Goal: Communication & Community: Answer question/provide support

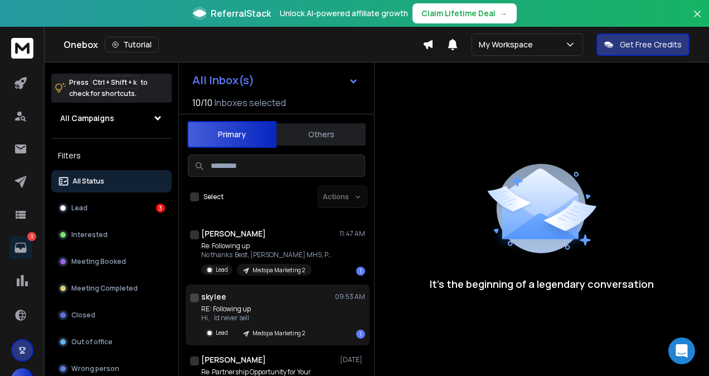
click at [266, 302] on div "skylee 09:53 AM RE: Following up Hi, Id never sell Lead Medspa Marketing 2 1" at bounding box center [283, 314] width 164 height 47
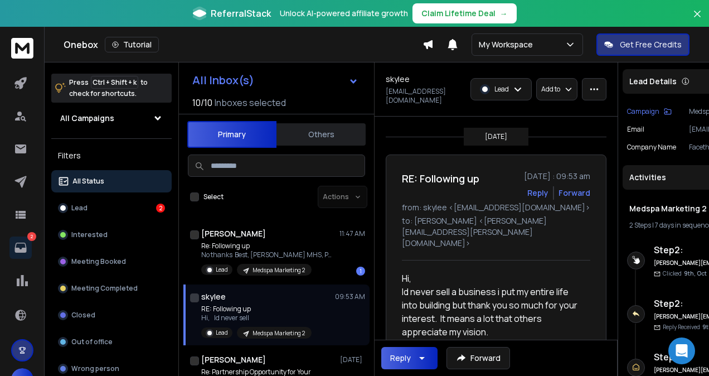
click at [599, 88] on icon "button" at bounding box center [594, 89] width 8 height 2
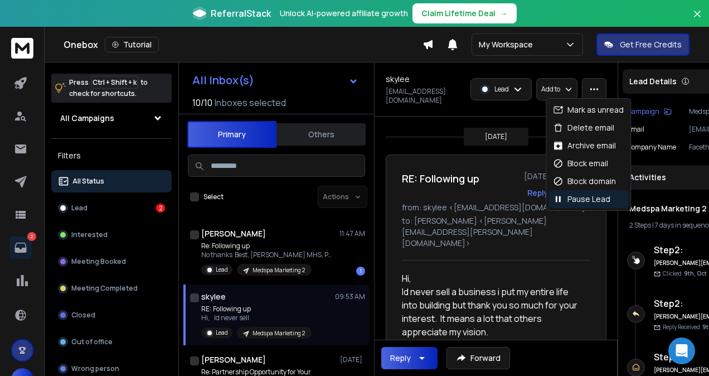
click at [601, 194] on div "Pause Lead" at bounding box center [581, 198] width 57 height 11
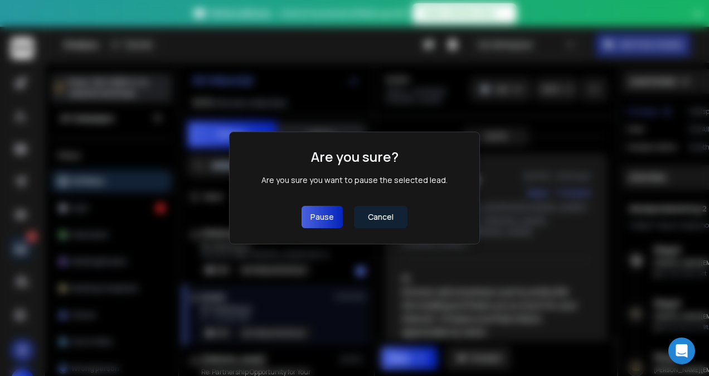
click at [314, 220] on button "Pause" at bounding box center [322, 217] width 41 height 22
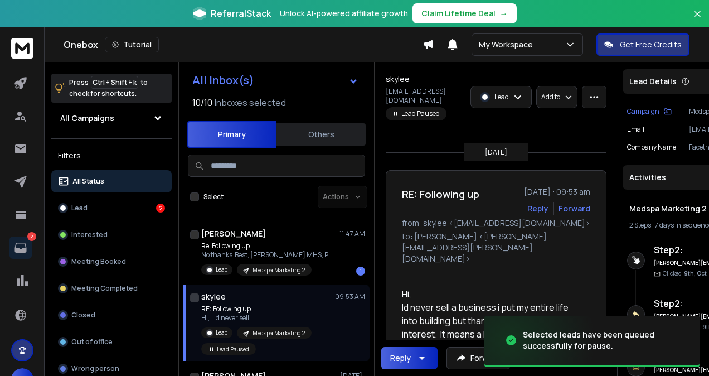
click at [599, 96] on icon "button" at bounding box center [594, 97] width 8 height 2
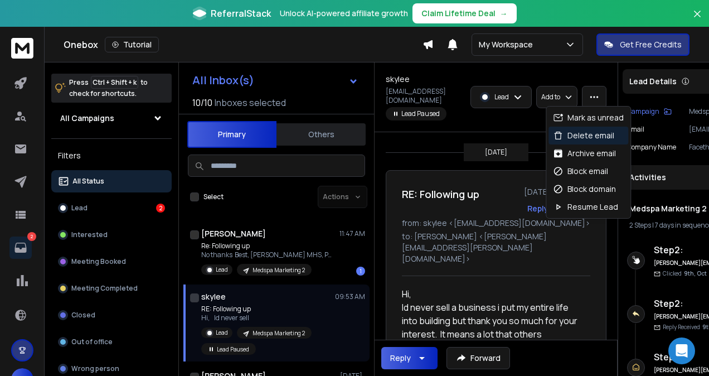
click at [583, 135] on div "Delete email" at bounding box center [583, 135] width 61 height 11
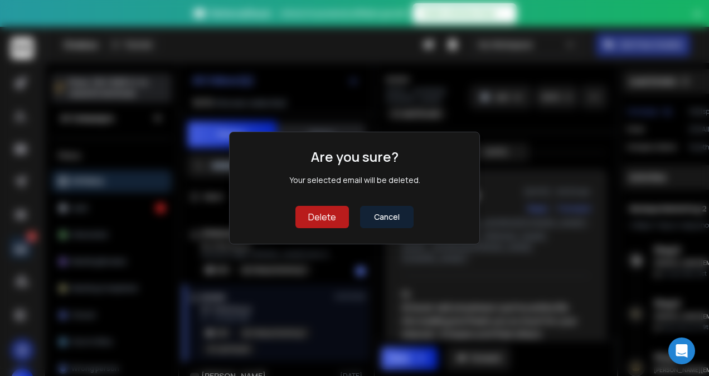
click at [331, 215] on button "Delete" at bounding box center [322, 217] width 54 height 22
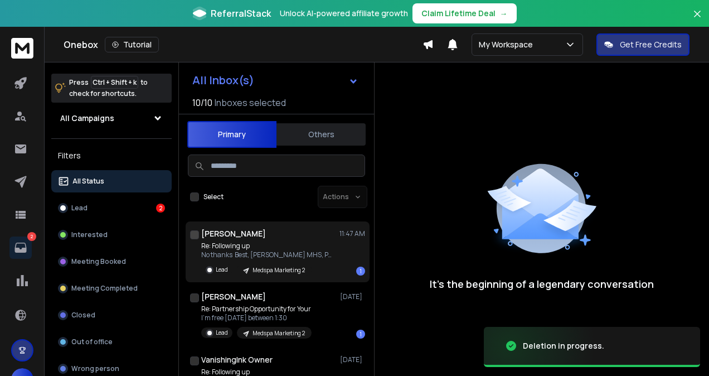
click at [264, 242] on p "Re: Following up" at bounding box center [268, 245] width 134 height 9
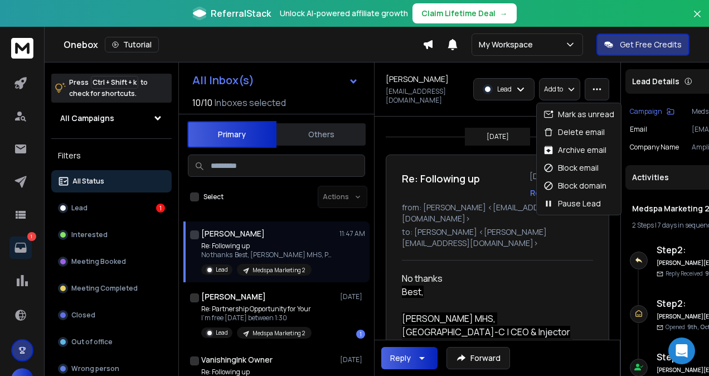
click at [609, 88] on button "button" at bounding box center [597, 89] width 25 height 22
click at [575, 200] on div "Pause Lead" at bounding box center [571, 203] width 57 height 11
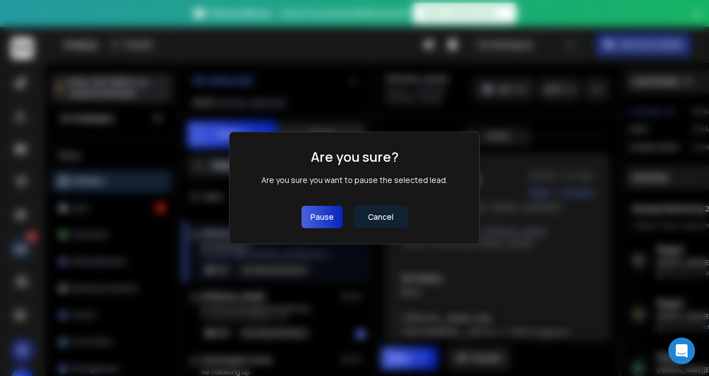
click at [317, 216] on button "Pause" at bounding box center [322, 217] width 41 height 22
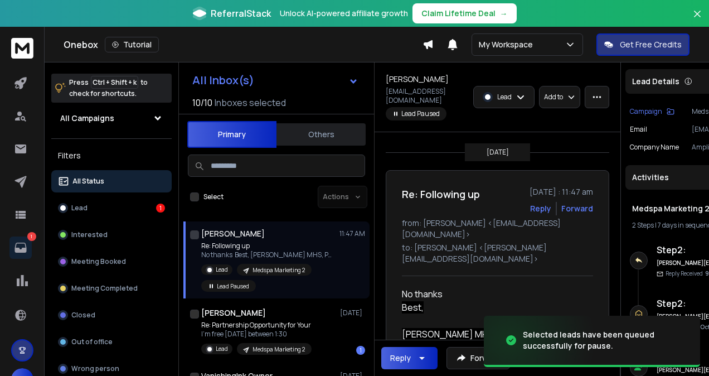
click at [402, 352] on div "Reply" at bounding box center [409, 357] width 38 height 13
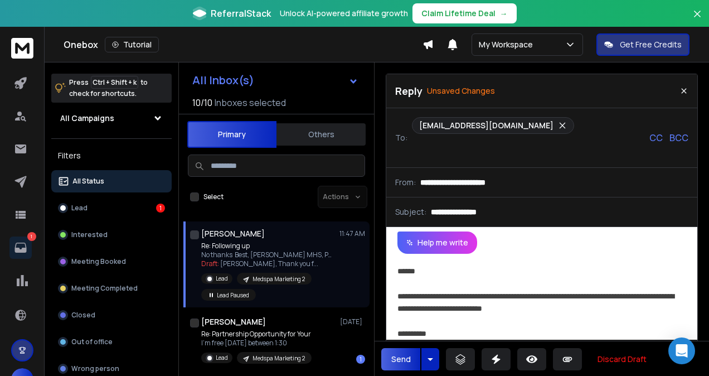
scroll to position [11, 0]
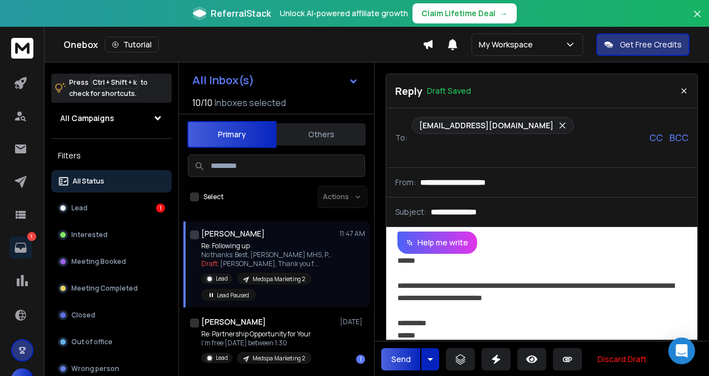
click at [401, 353] on button "Send" at bounding box center [400, 359] width 39 height 22
